Goal: Find specific page/section: Find specific page/section

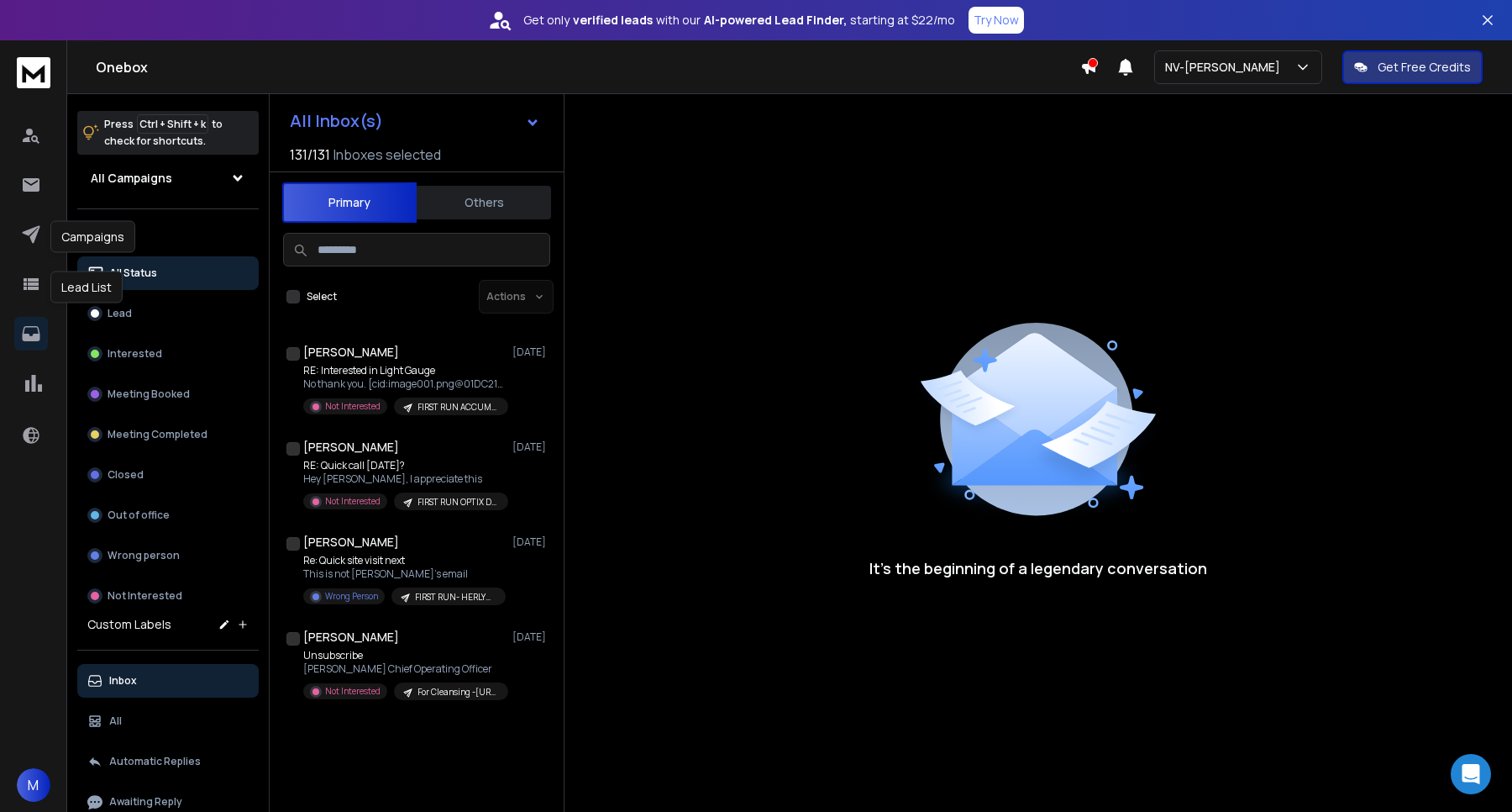
click at [7, 237] on div "M" at bounding box center [33, 429] width 67 height 778
click at [21, 229] on icon at bounding box center [31, 234] width 20 height 20
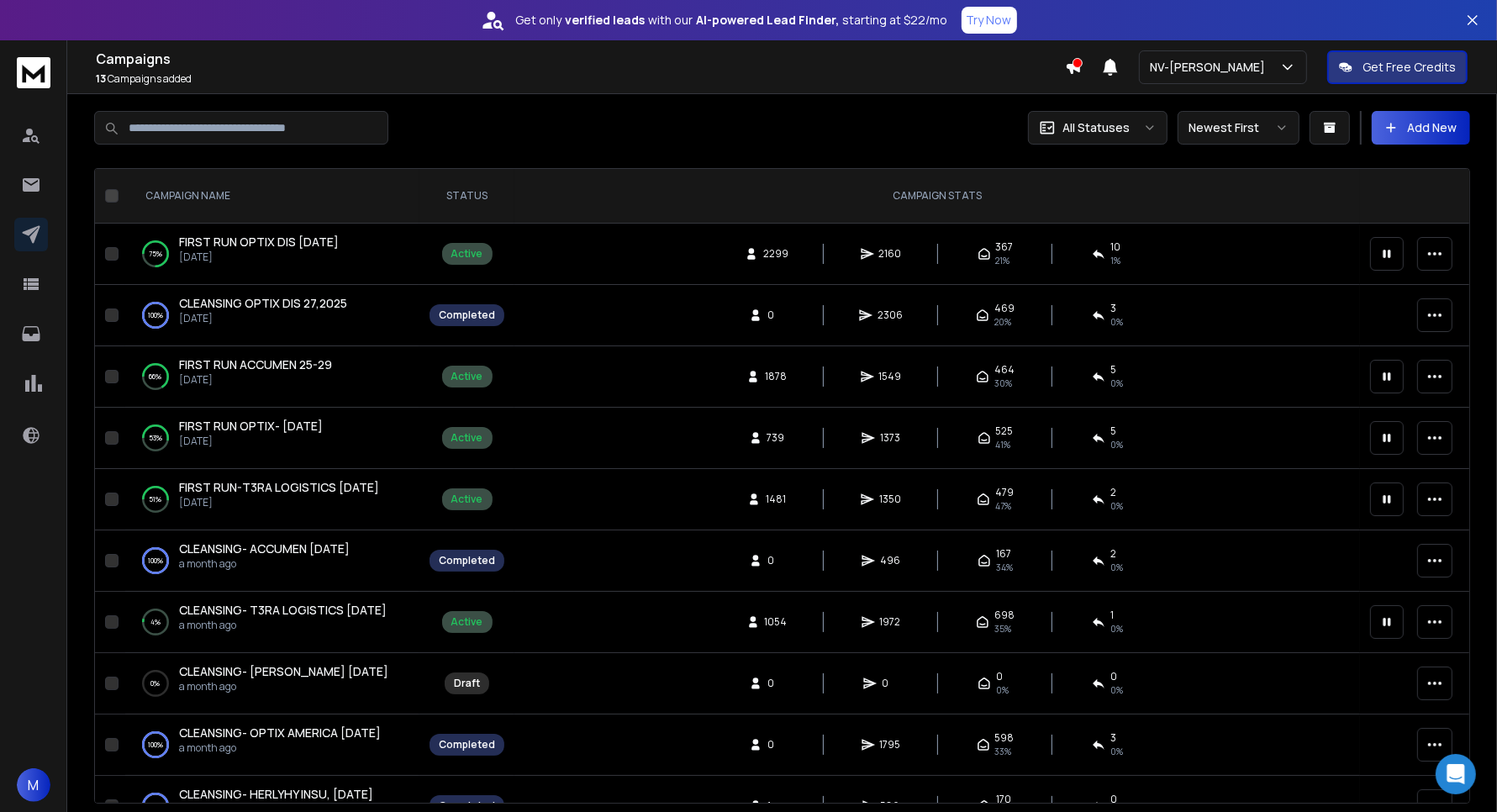
click at [337, 258] on p "[DATE]" at bounding box center [258, 257] width 159 height 14
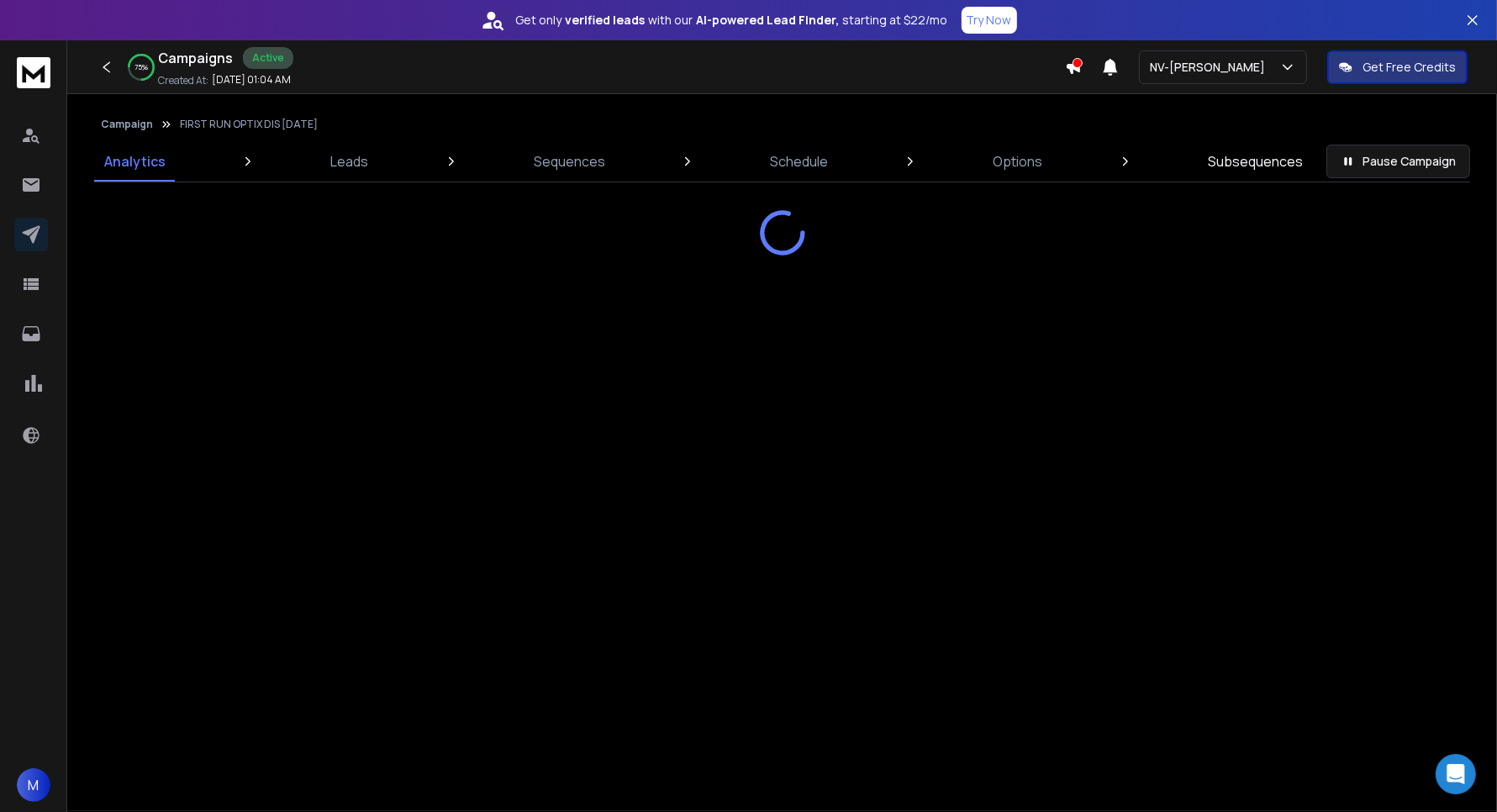
click at [1232, 170] on p "Subsequences" at bounding box center [1255, 161] width 95 height 20
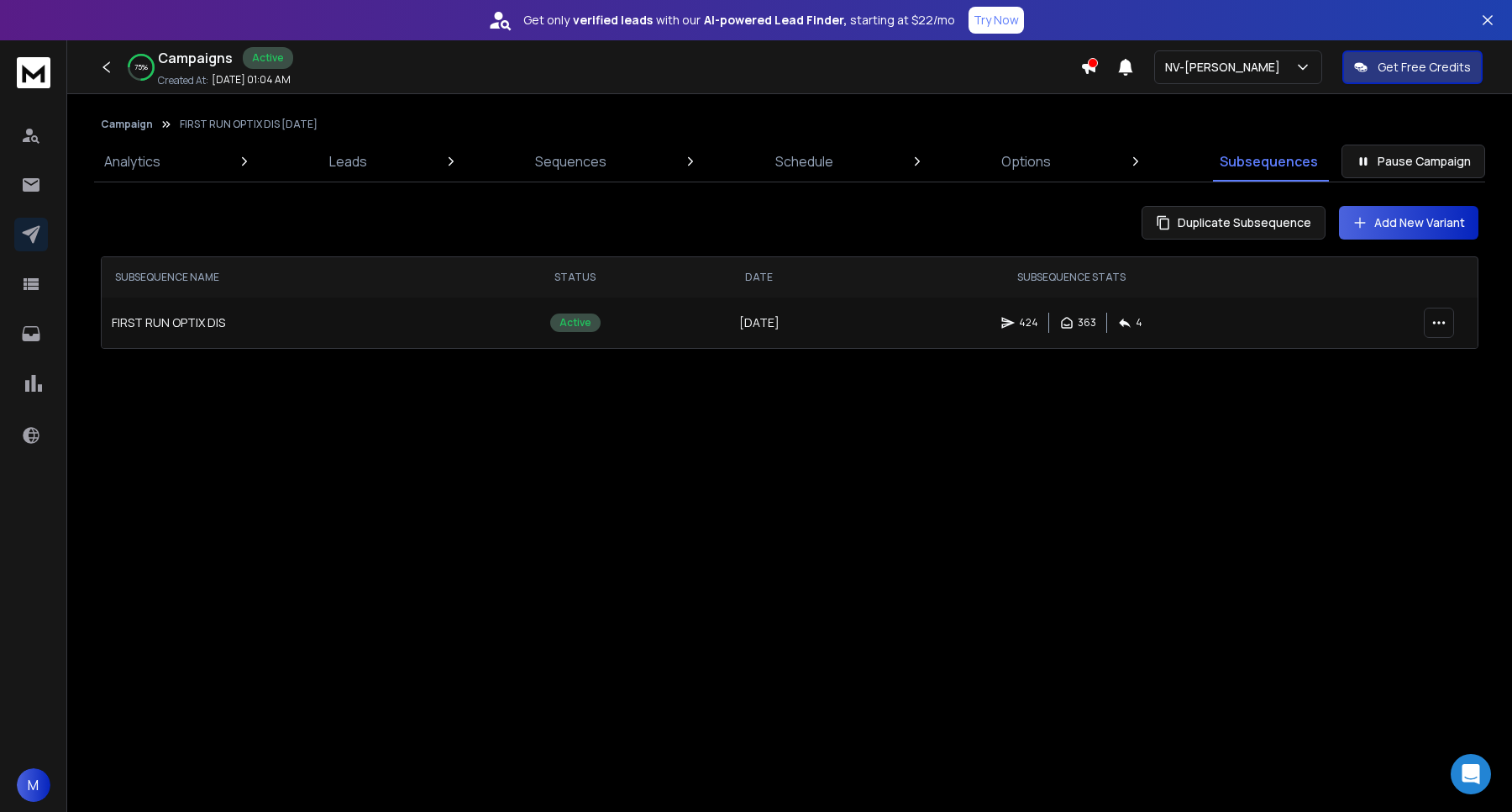
click at [350, 327] on td "FIRST RUN OPTIX DIS" at bounding box center [289, 322] width 375 height 51
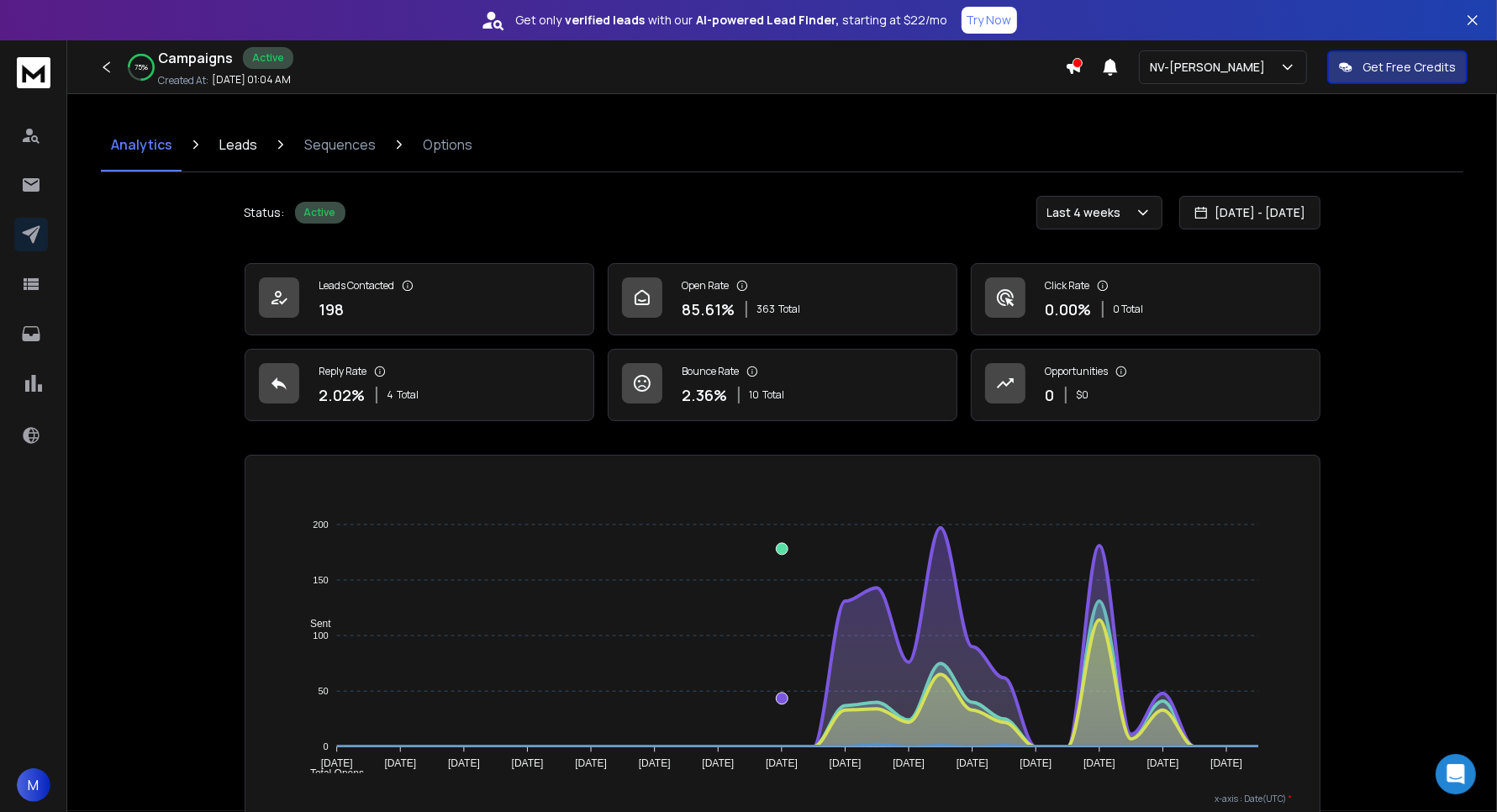
click at [245, 147] on p "Leads" at bounding box center [238, 144] width 38 height 20
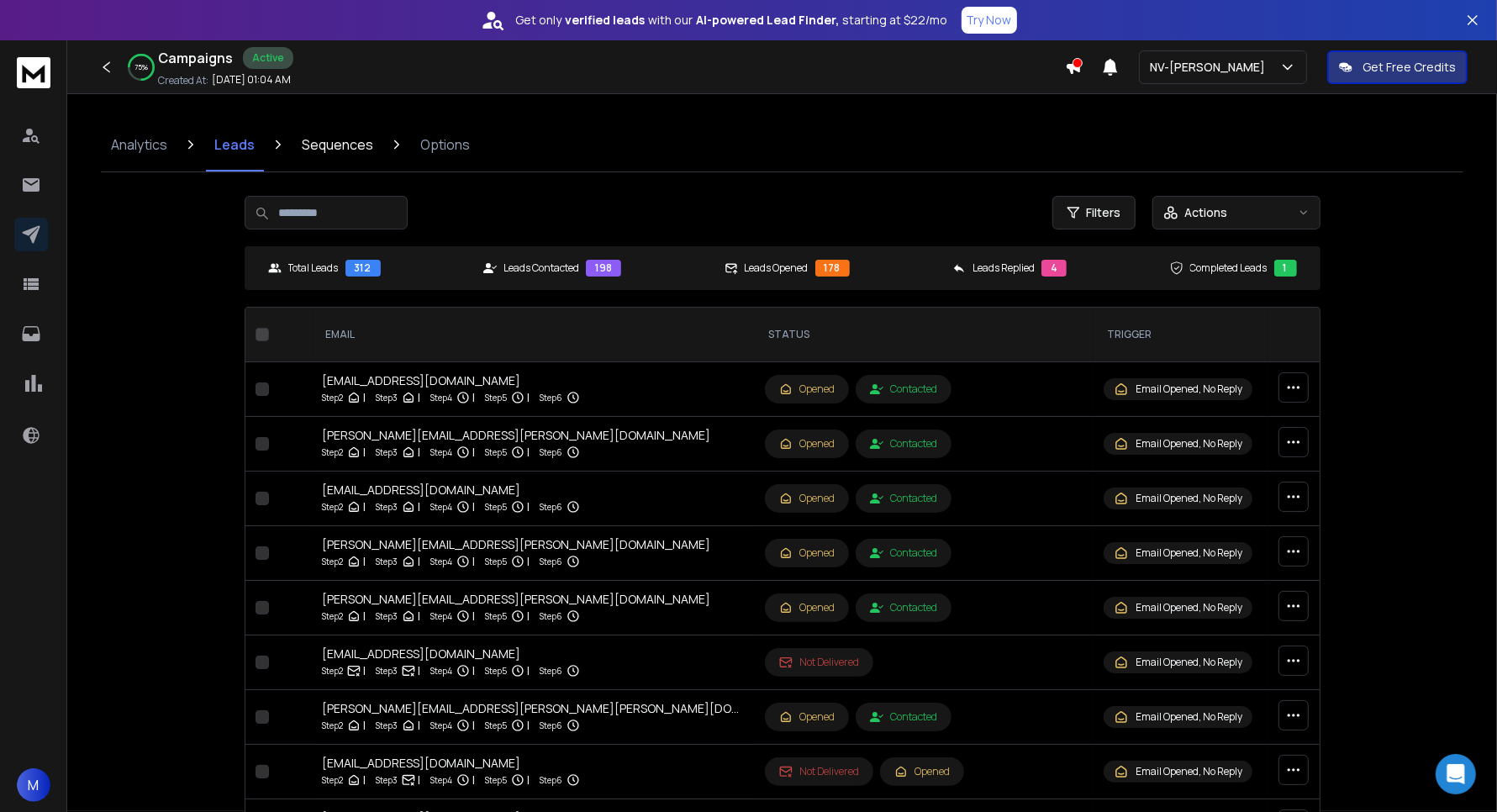
click at [352, 147] on p "Sequences" at bounding box center [338, 144] width 72 height 20
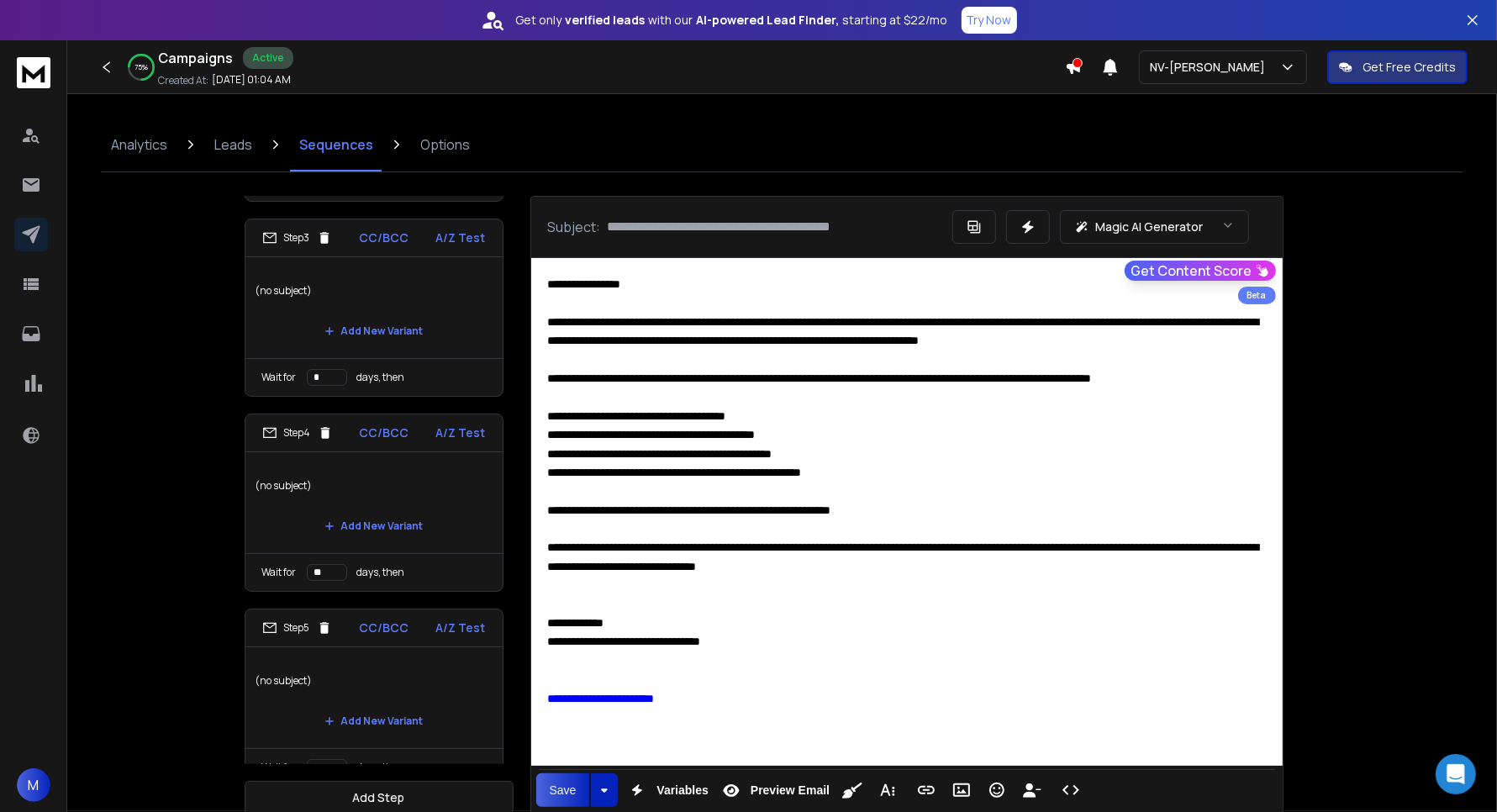
scroll to position [397, 0]
